Goal: Task Accomplishment & Management: Manage account settings

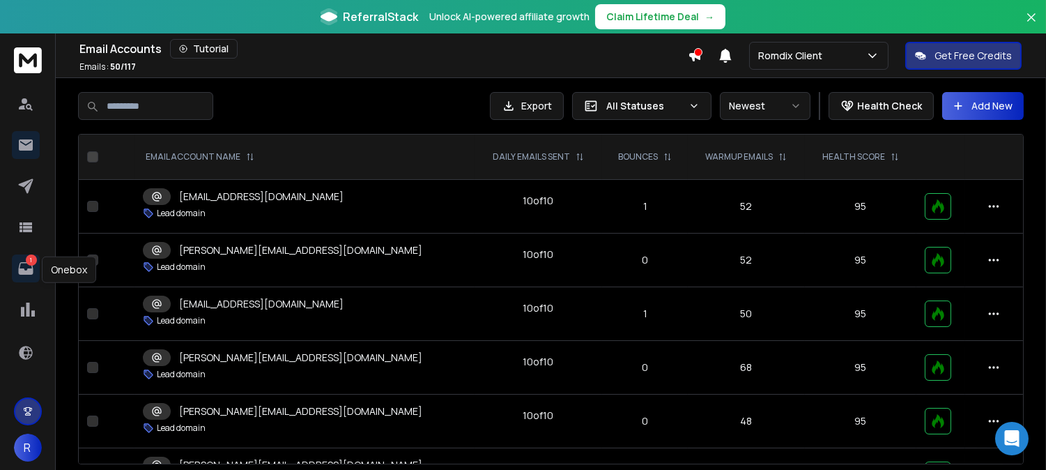
click at [32, 265] on p "1" at bounding box center [31, 259] width 11 height 11
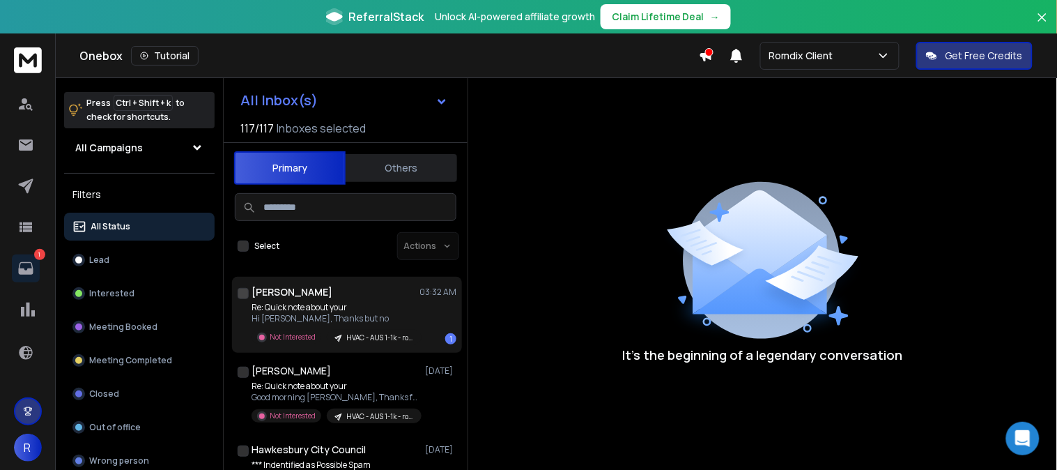
click at [273, 302] on p "Re: Quick note about your" at bounding box center [334, 307] width 167 height 11
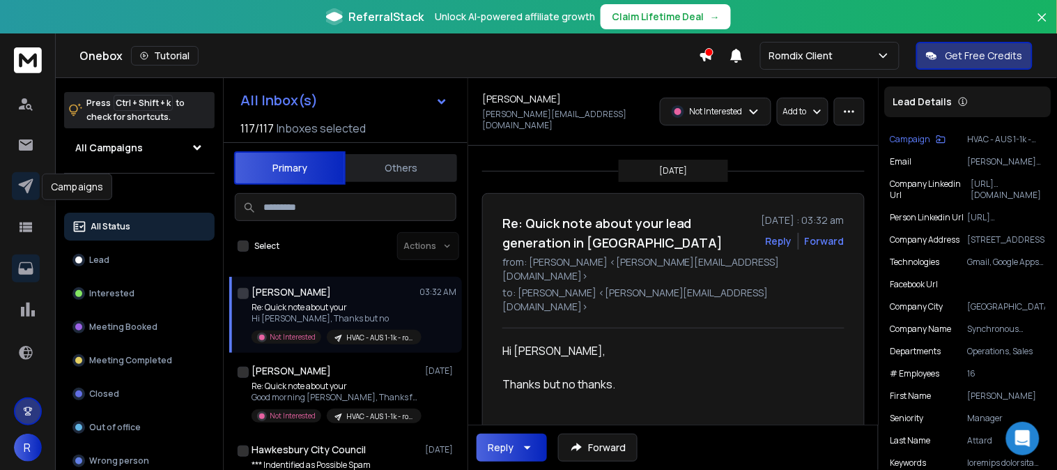
click at [22, 183] on icon at bounding box center [25, 186] width 15 height 15
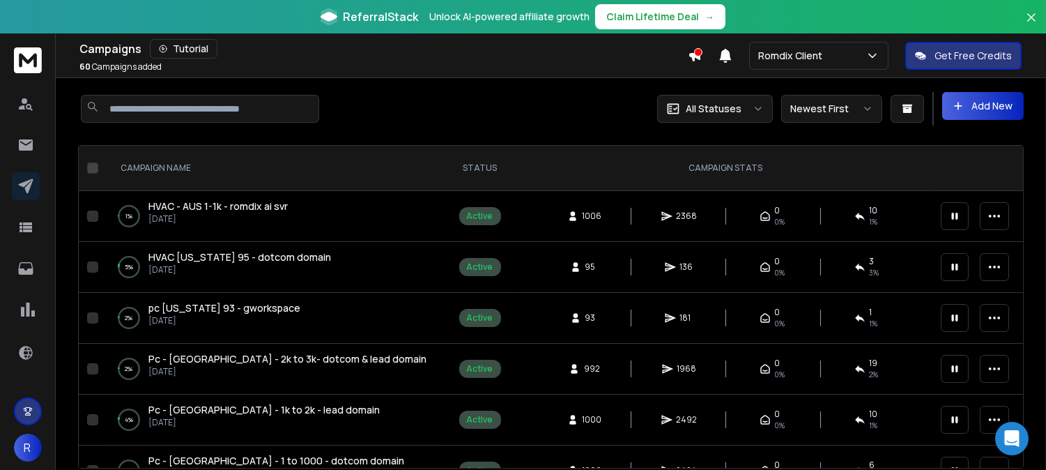
click at [171, 273] on p "[DATE]" at bounding box center [239, 269] width 183 height 11
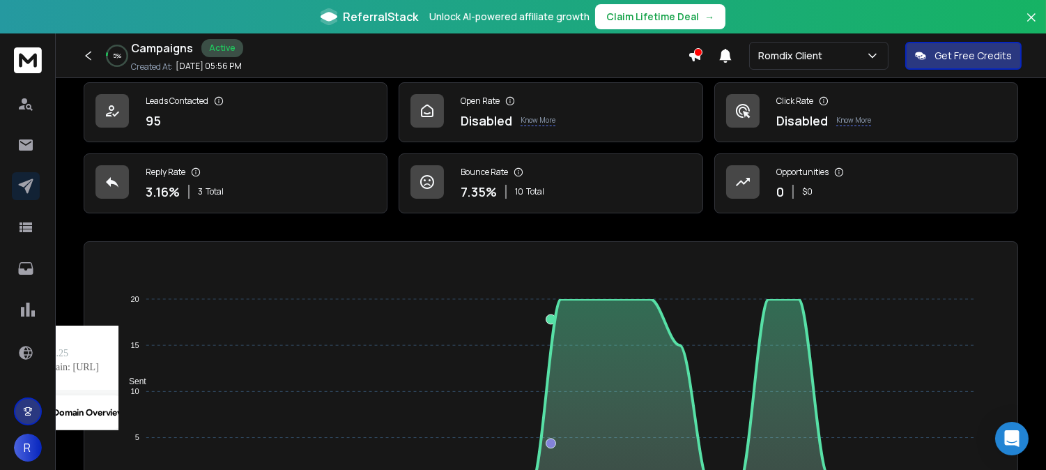
scroll to position [309, 0]
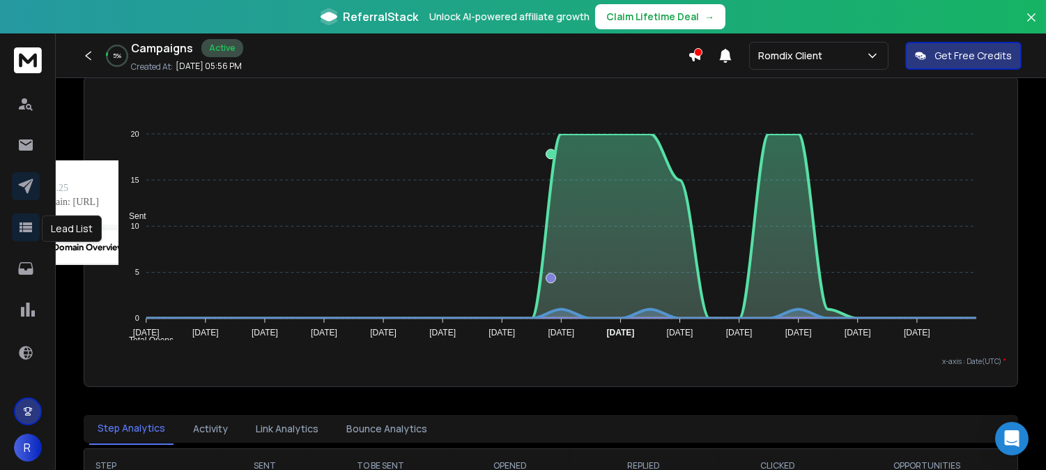
click at [26, 235] on icon at bounding box center [25, 227] width 17 height 17
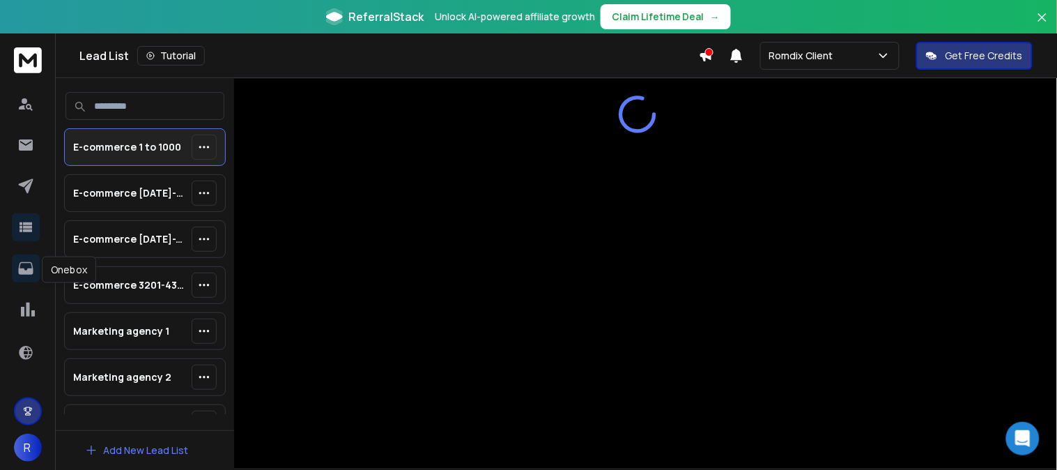
click at [28, 267] on icon at bounding box center [25, 268] width 17 height 17
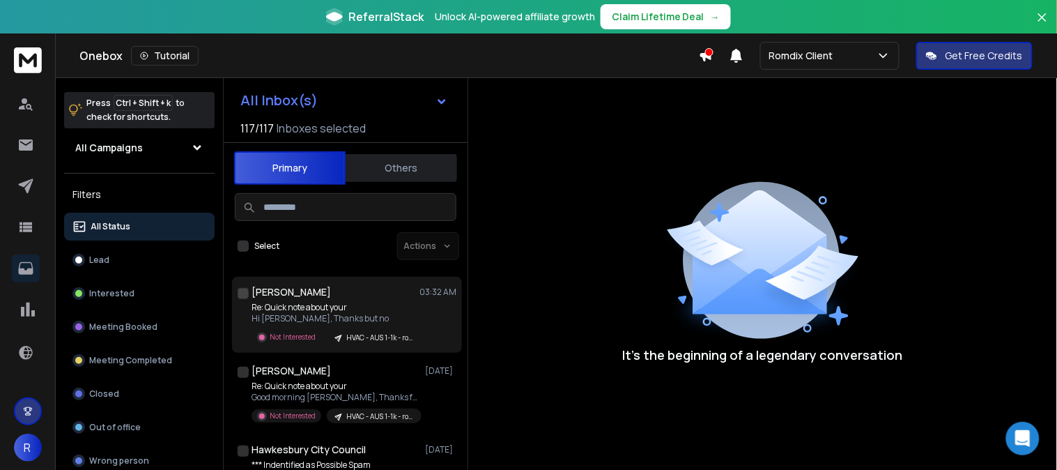
click at [293, 300] on div "[PERSON_NAME] 03:32 AM Re: Quick note about your Hi [PERSON_NAME], Thanks but n…" at bounding box center [353, 314] width 205 height 59
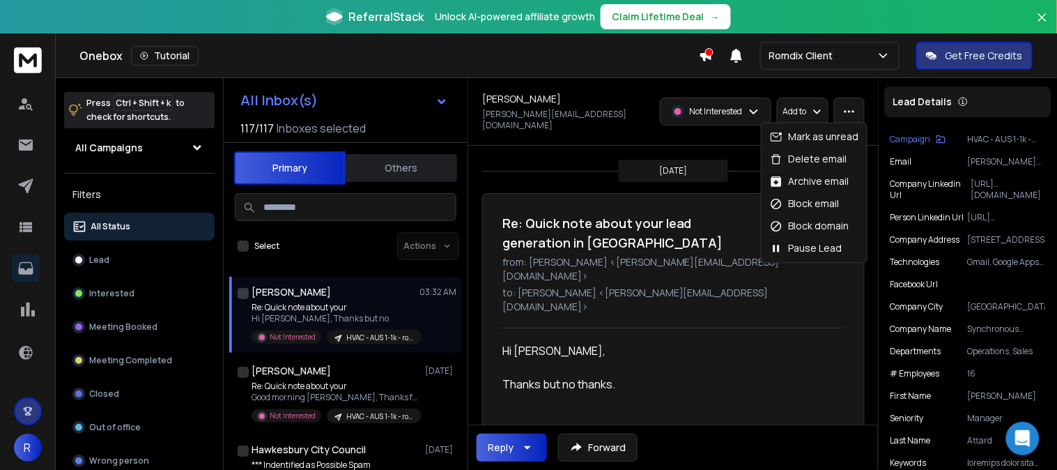
click at [861, 104] on button "button" at bounding box center [849, 112] width 31 height 28
click at [796, 197] on div "Block email" at bounding box center [804, 204] width 69 height 14
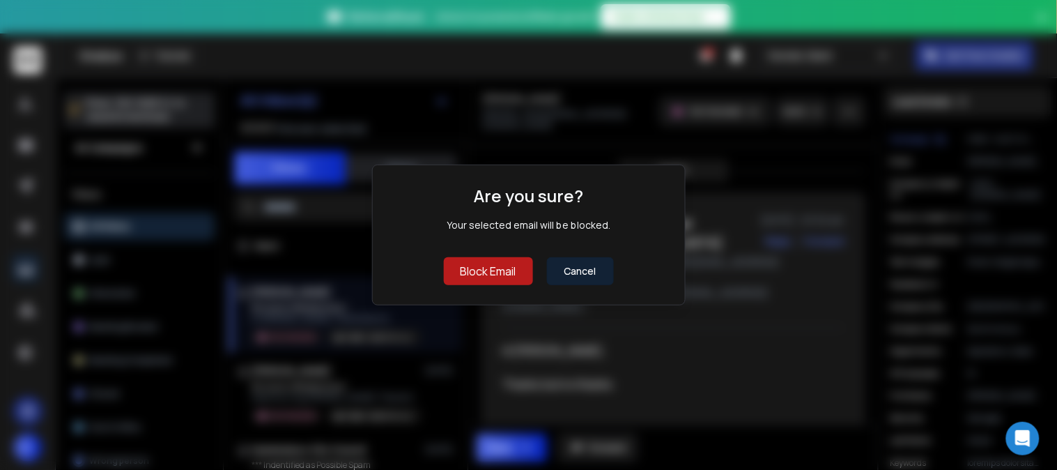
click at [510, 270] on button "Block Email" at bounding box center [488, 271] width 89 height 28
